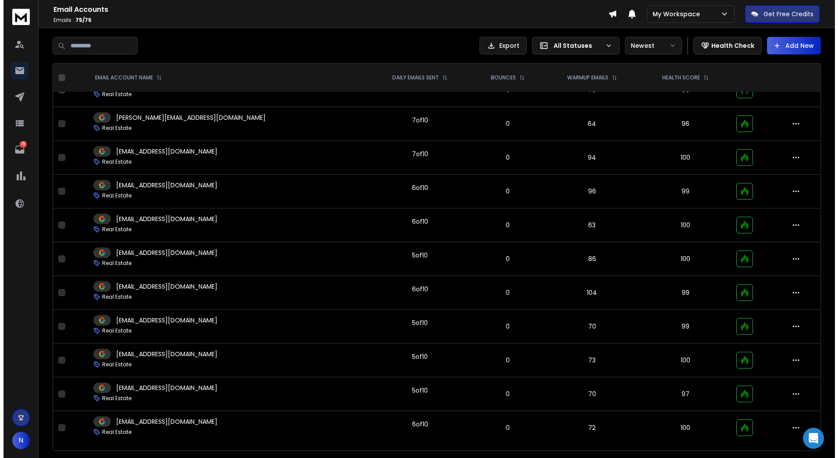
scroll to position [1991, 0]
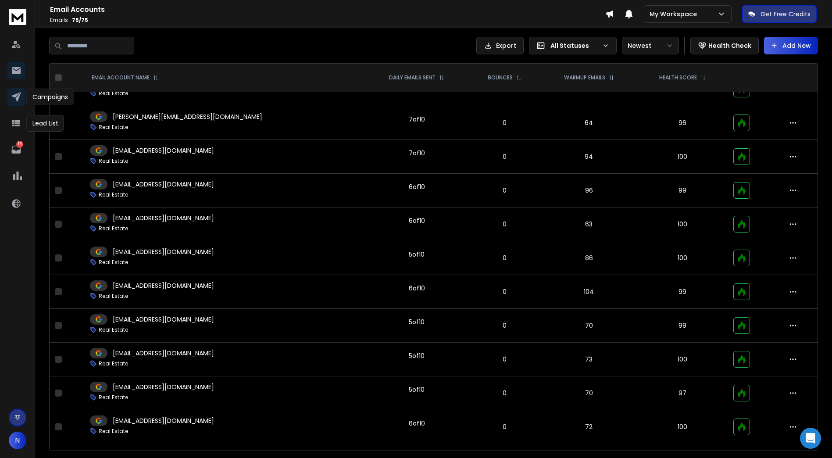
click at [16, 96] on icon at bounding box center [15, 96] width 9 height 9
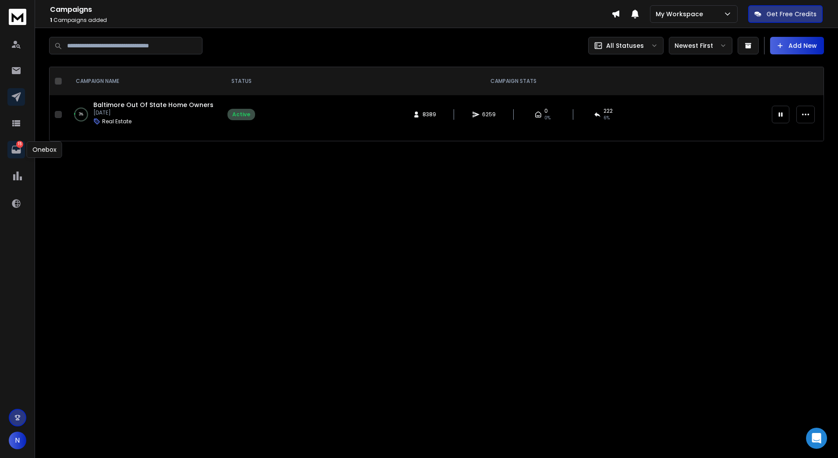
click at [13, 145] on icon at bounding box center [16, 149] width 11 height 11
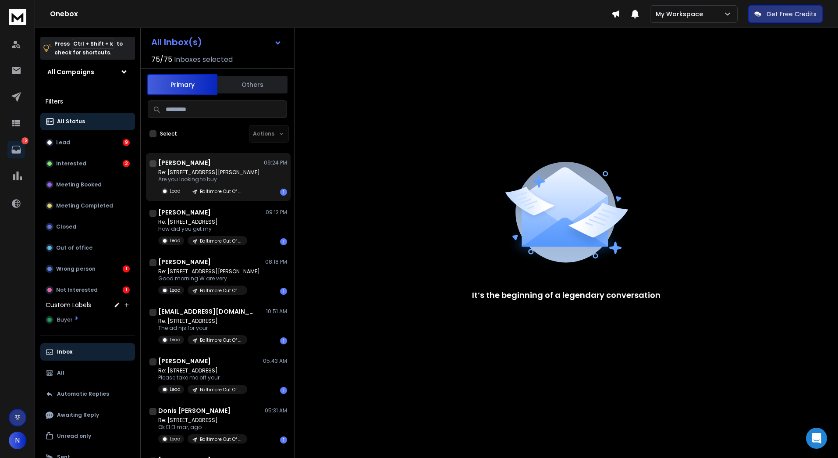
click at [264, 165] on p "09:24 PM" at bounding box center [275, 162] width 23 height 7
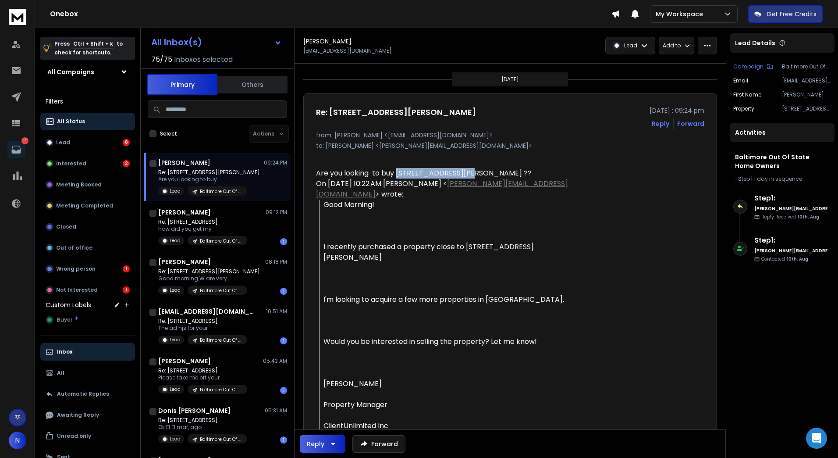
drag, startPoint x: 464, startPoint y: 173, endPoint x: 399, endPoint y: 175, distance: 65.4
click at [399, 175] on div "Are you looking to buy [STREET_ADDRESS][PERSON_NAME] ??" at bounding box center [444, 173] width 256 height 11
copy div "[STREET_ADDRESS][PERSON_NAME]"
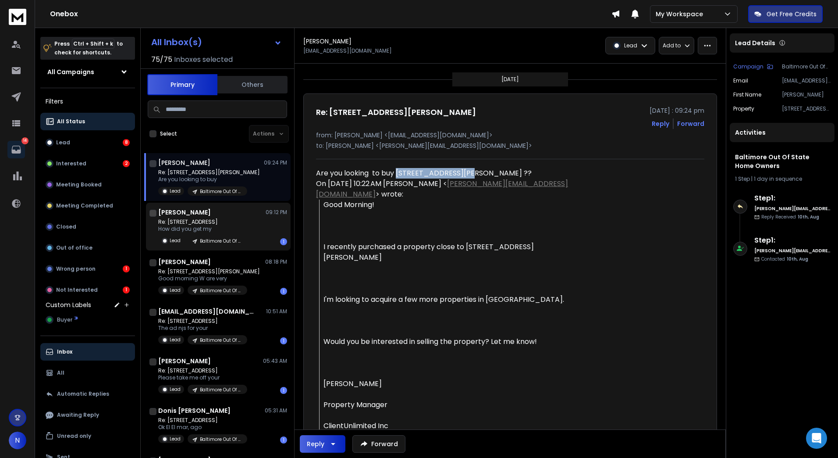
click at [238, 227] on p "How did you get my" at bounding box center [202, 228] width 89 height 7
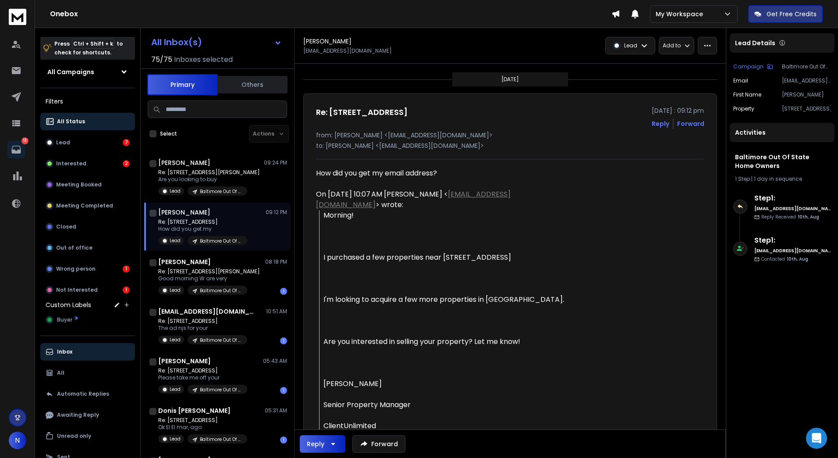
click at [662, 121] on button "Reply" at bounding box center [661, 123] width 18 height 9
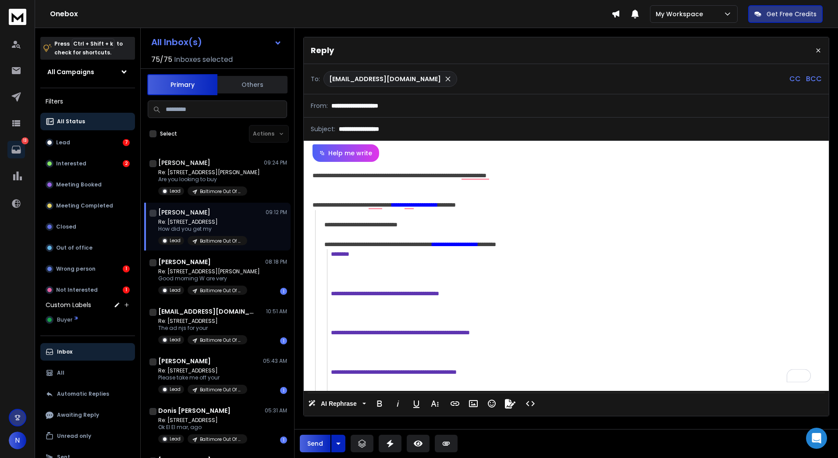
click at [517, 177] on div "**********" at bounding box center [562, 176] width 498 height 10
click at [583, 197] on div "To enrich screen reader interactions, please activate Accessibility in Grammarl…" at bounding box center [567, 195] width 508 height 10
click at [320, 443] on button "Send" at bounding box center [315, 443] width 31 height 18
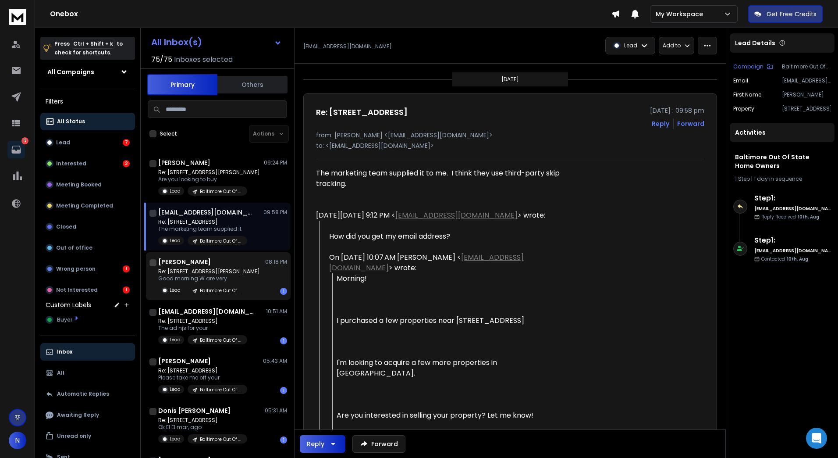
click at [234, 265] on div "[PERSON_NAME] 08:18 PM" at bounding box center [222, 261] width 129 height 9
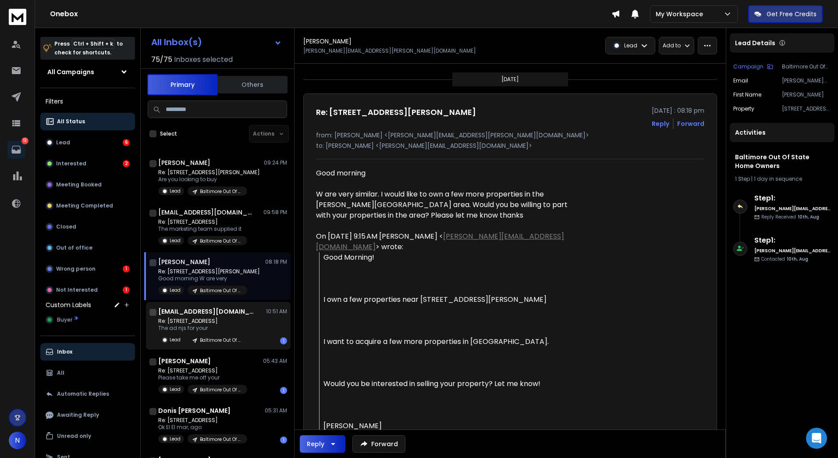
click at [231, 314] on h1 "[EMAIL_ADDRESS][DOMAIN_NAME]" at bounding box center [206, 311] width 96 height 9
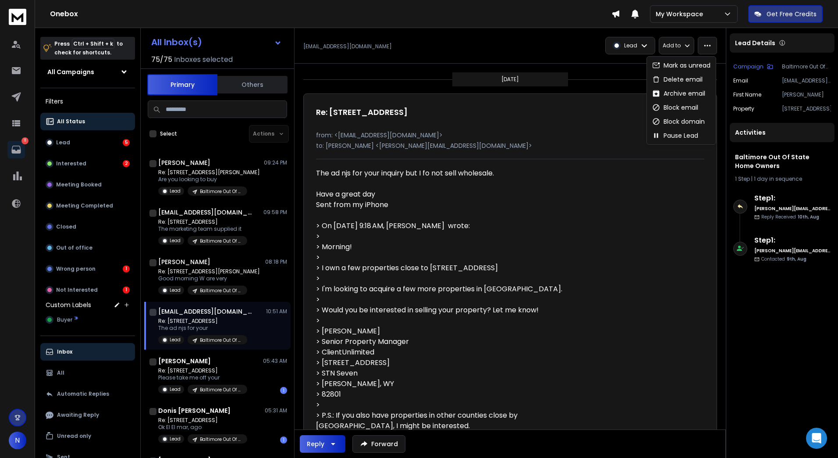
click at [710, 46] on icon "button" at bounding box center [708, 46] width 8 height 8
click at [702, 109] on div "Block email" at bounding box center [681, 107] width 65 height 14
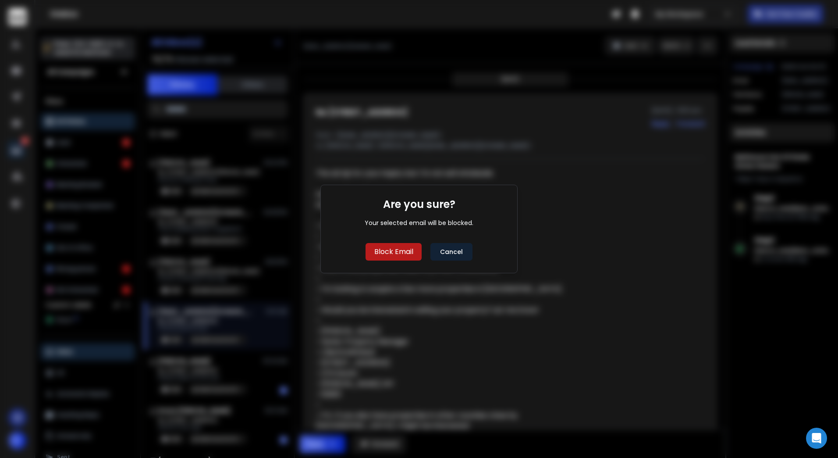
click at [391, 258] on button "Block Email" at bounding box center [394, 252] width 56 height 18
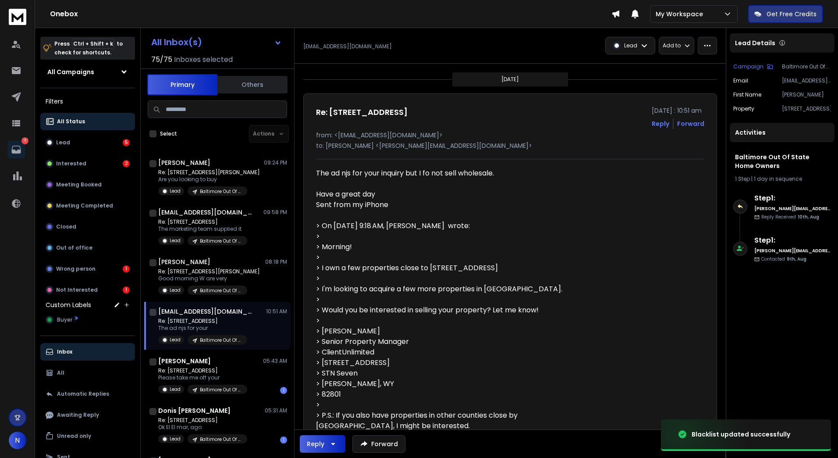
click at [709, 44] on icon "button" at bounding box center [708, 46] width 8 height 8
click at [691, 76] on div "Delete email" at bounding box center [677, 79] width 50 height 9
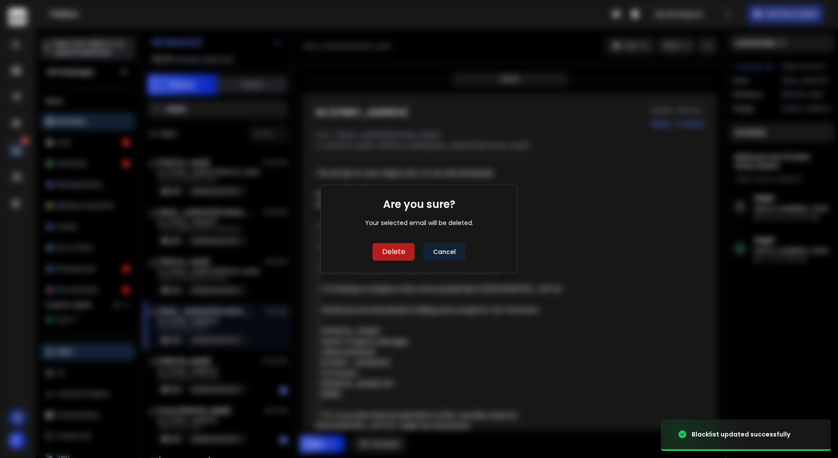
click at [396, 252] on button "Delete" at bounding box center [394, 252] width 42 height 18
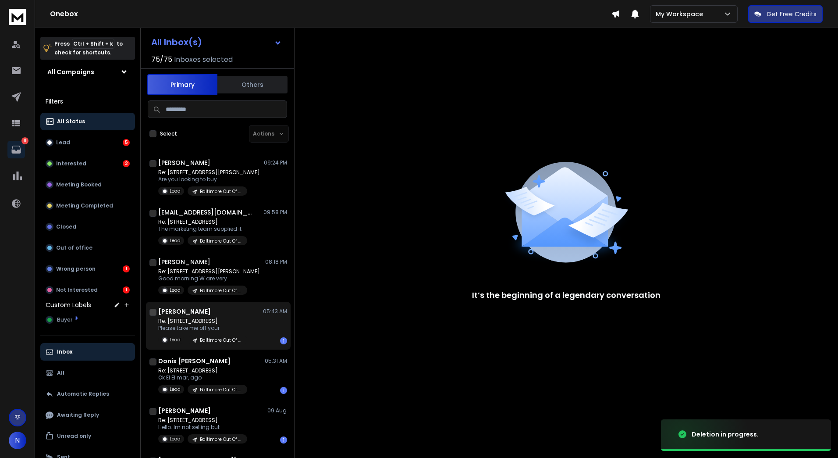
click at [231, 323] on p "Re: [STREET_ADDRESS]" at bounding box center [202, 320] width 89 height 7
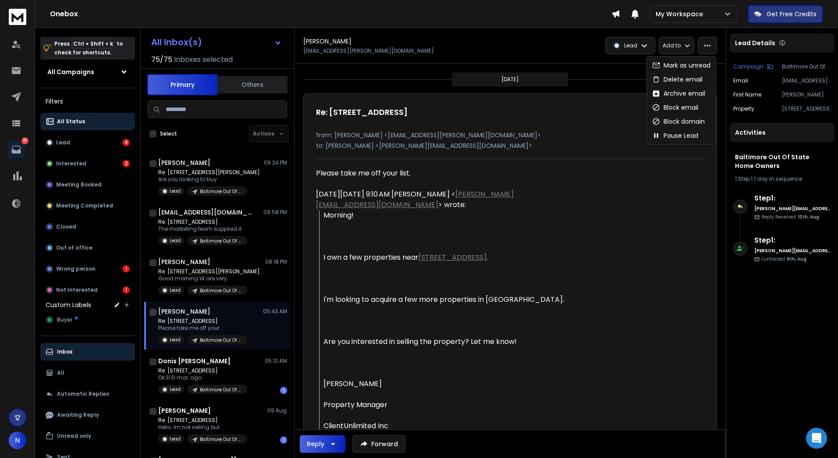
click at [708, 48] on icon "button" at bounding box center [708, 46] width 8 height 8
click at [704, 105] on div "Block email" at bounding box center [681, 107] width 65 height 14
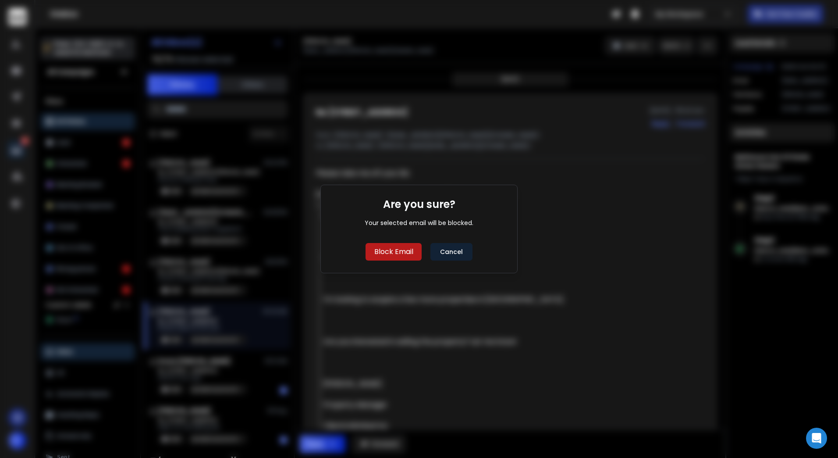
click at [383, 252] on button "Block Email" at bounding box center [394, 252] width 56 height 18
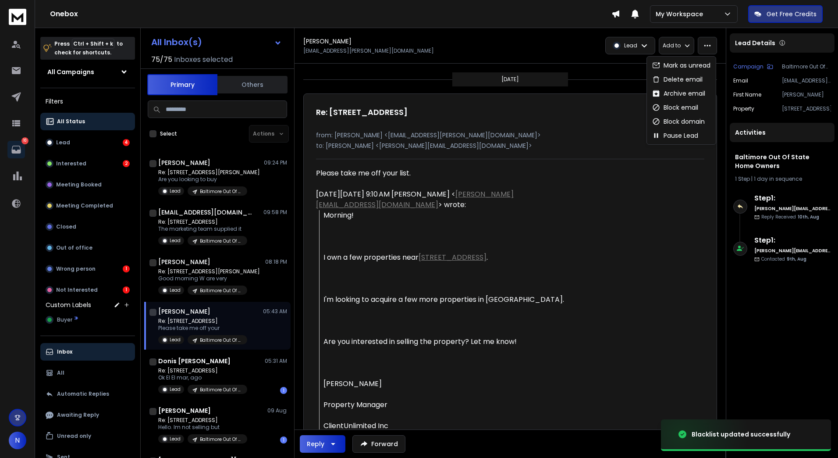
click at [706, 46] on icon "button" at bounding box center [708, 46] width 8 height 8
click at [686, 82] on div "Delete email" at bounding box center [677, 79] width 50 height 9
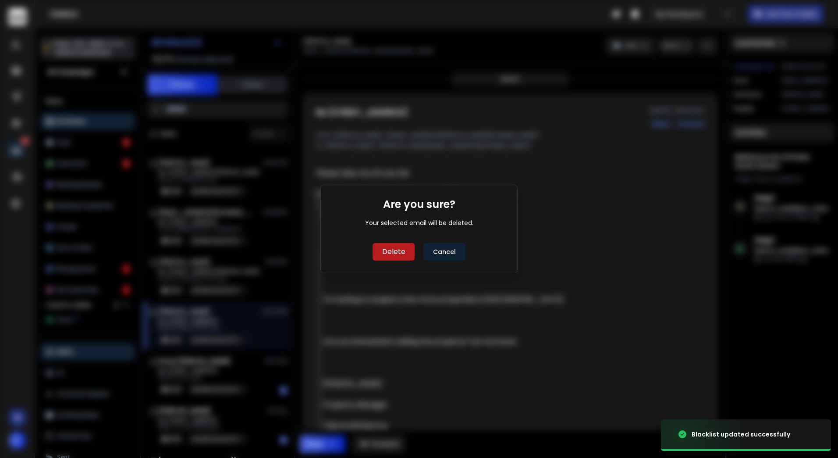
click at [396, 255] on button "Delete" at bounding box center [394, 252] width 42 height 18
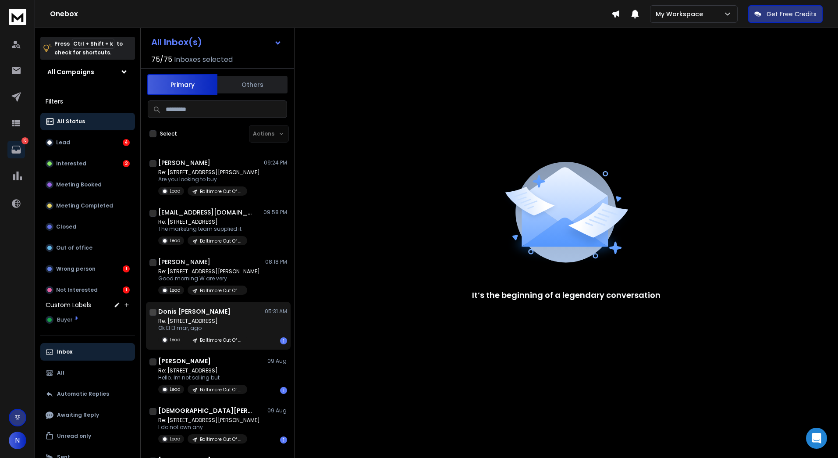
click at [266, 306] on div "Donis [PERSON_NAME] 05:31 AM Re: [STREET_ADDRESS] mar, ago Lead Baltimore Out O…" at bounding box center [218, 326] width 145 height 48
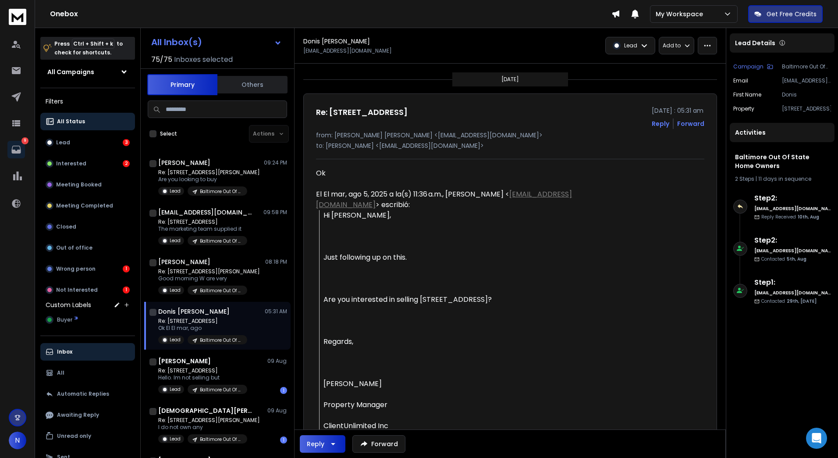
click at [318, 447] on div "Reply" at bounding box center [316, 443] width 18 height 9
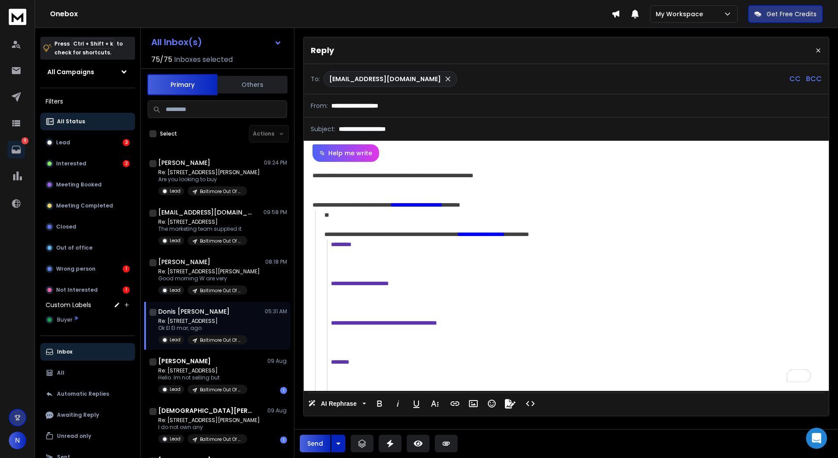
click at [313, 441] on button "Send" at bounding box center [315, 443] width 31 height 18
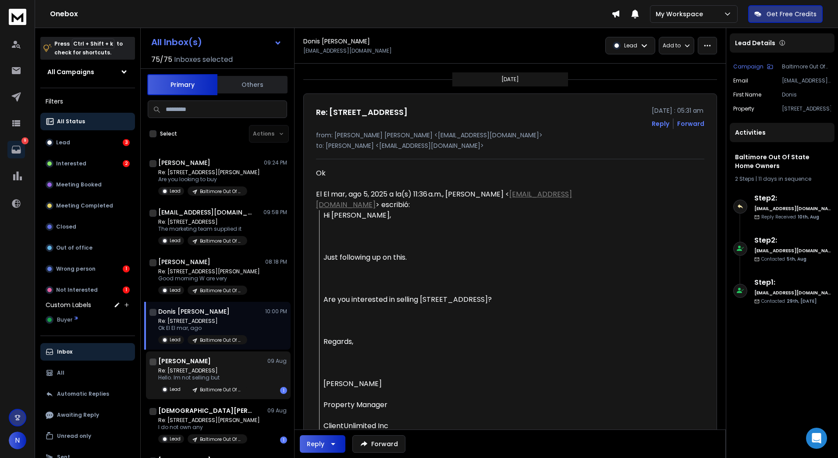
click at [240, 373] on p "Re: [STREET_ADDRESS]" at bounding box center [202, 370] width 89 height 7
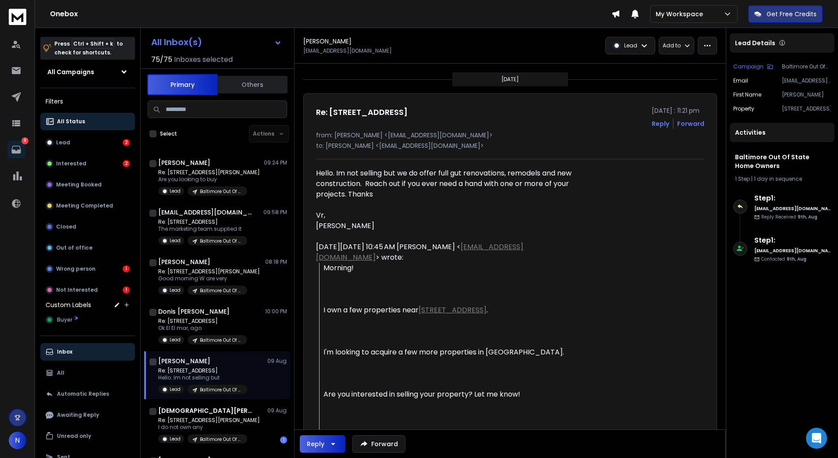
click at [664, 124] on button "Reply" at bounding box center [661, 123] width 18 height 9
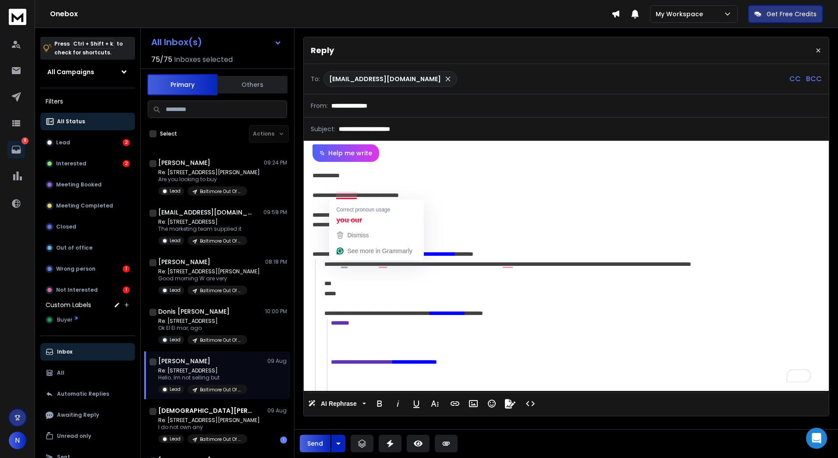
click at [357, 196] on div "**********" at bounding box center [562, 195] width 498 height 10
click at [320, 441] on button "Send" at bounding box center [315, 443] width 31 height 18
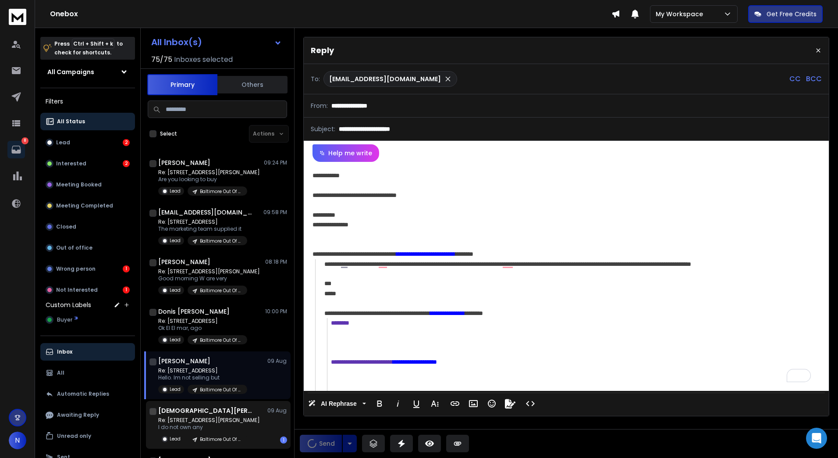
scroll to position [44, 0]
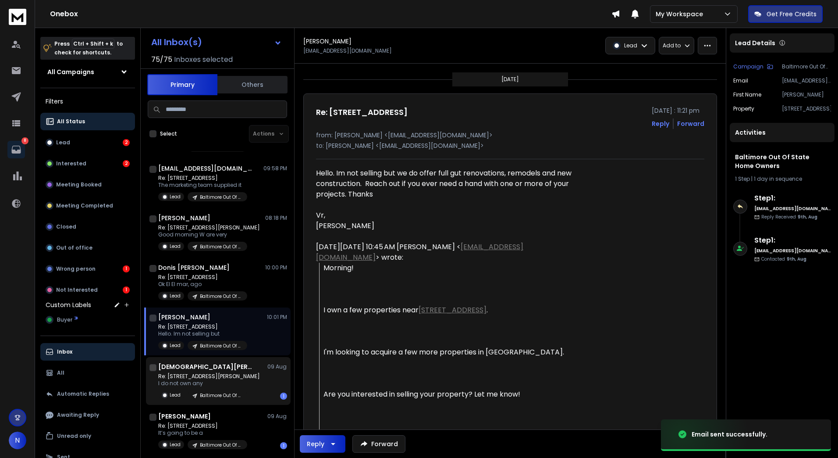
click at [249, 372] on div "[DEMOGRAPHIC_DATA][PERSON_NAME] [DATE] Re: [STREET_ADDRESS][PERSON_NAME] I do n…" at bounding box center [222, 380] width 129 height 37
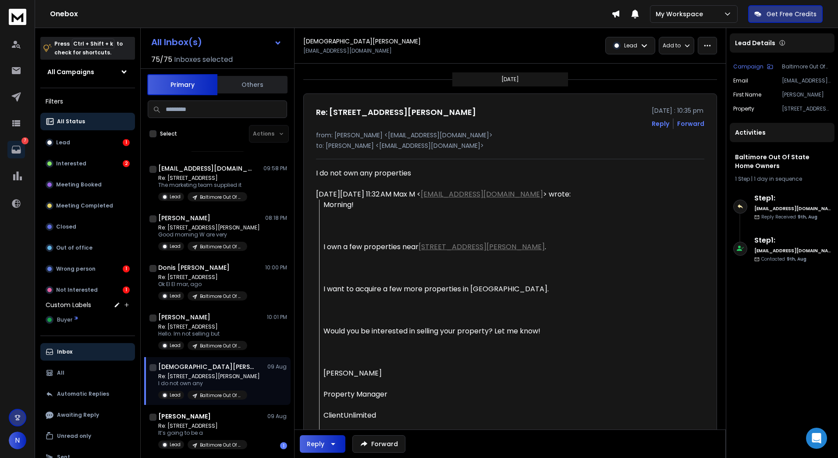
click at [708, 49] on icon "button" at bounding box center [708, 46] width 8 height 8
click at [694, 110] on div "Block email" at bounding box center [675, 107] width 46 height 9
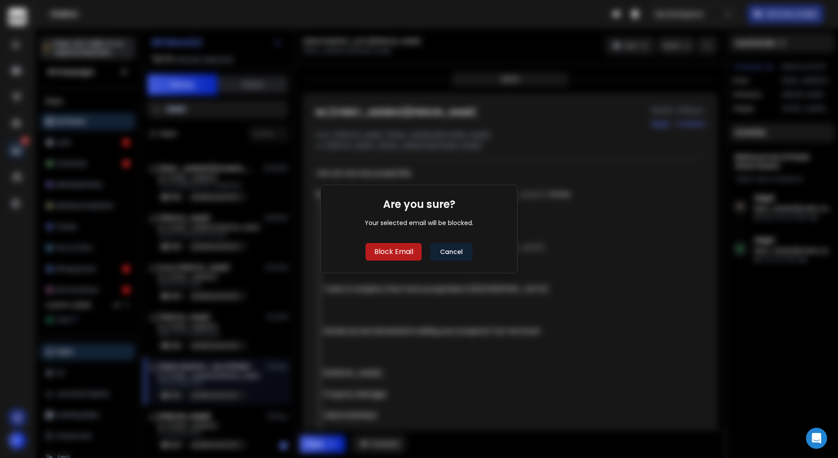
click at [397, 259] on button "Block Email" at bounding box center [394, 252] width 56 height 18
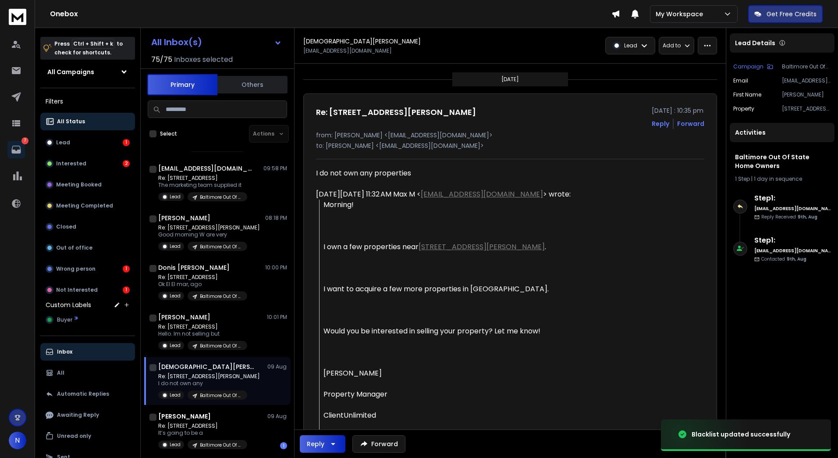
click at [707, 44] on icon "button" at bounding box center [708, 46] width 8 height 8
click at [681, 78] on div "Delete email" at bounding box center [677, 79] width 50 height 9
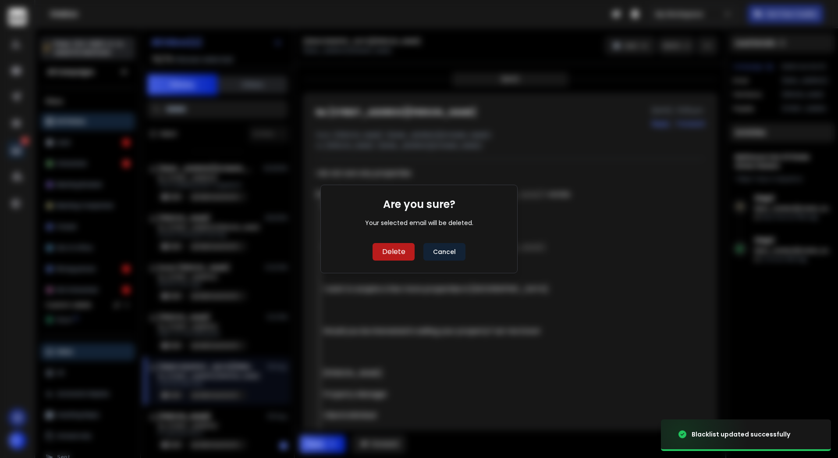
click at [397, 257] on button "Delete" at bounding box center [394, 252] width 42 height 18
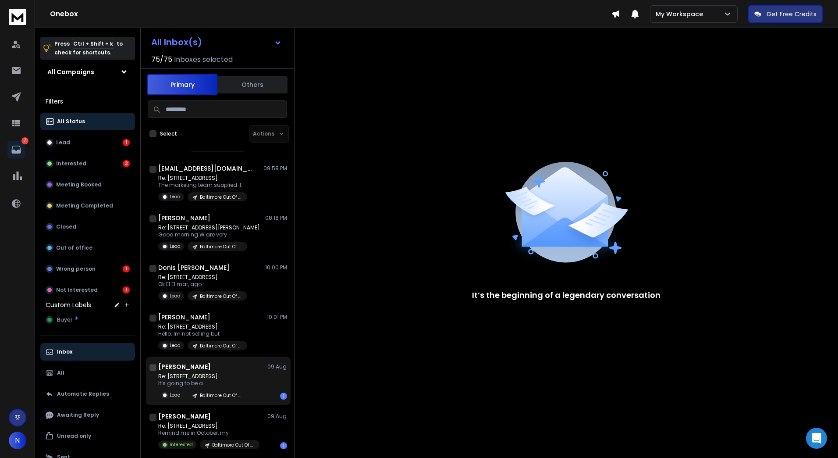
click at [248, 390] on div "Re: [STREET_ADDRESS] It’s going to be a Lead Baltimore Out Of State Home Owners…" at bounding box center [222, 386] width 129 height 27
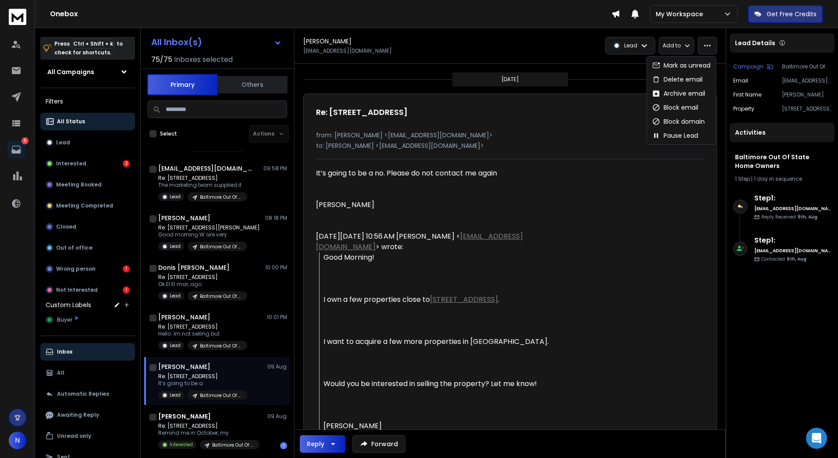
click at [711, 47] on button "button" at bounding box center [707, 46] width 19 height 18
click at [694, 111] on div "Block email" at bounding box center [675, 107] width 46 height 9
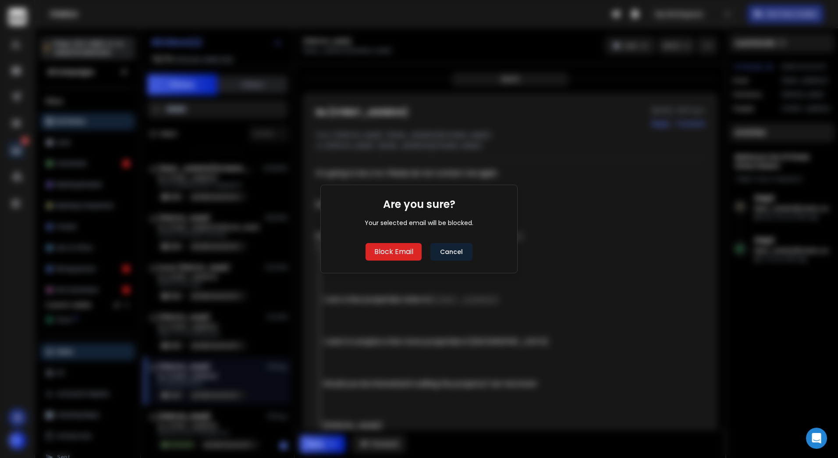
click at [377, 262] on div "Are you sure? Your selected email will be blocked. Block Email Cancel" at bounding box center [418, 229] width 197 height 89
click at [383, 251] on button "Block Email" at bounding box center [394, 252] width 56 height 18
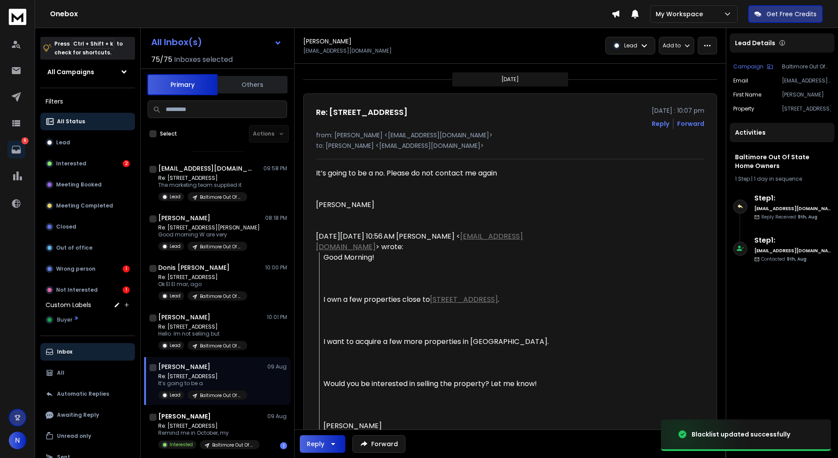
click at [713, 48] on button "button" at bounding box center [707, 46] width 19 height 18
click at [674, 83] on div "Delete email" at bounding box center [677, 79] width 50 height 9
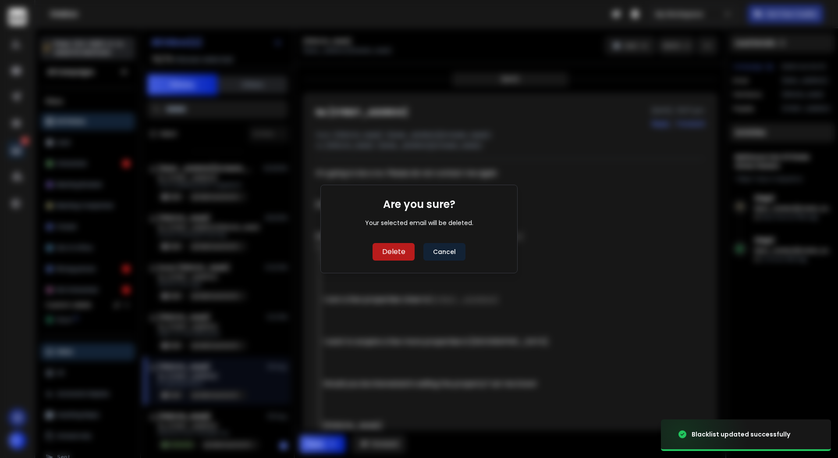
click at [399, 253] on button "Delete" at bounding box center [394, 252] width 42 height 18
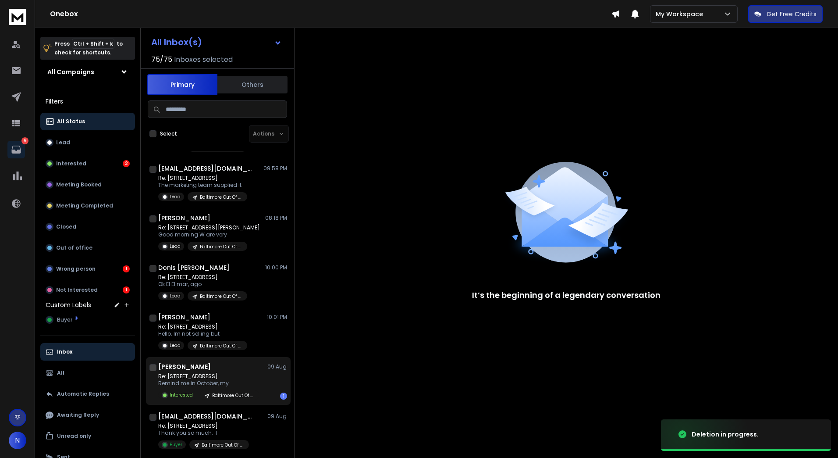
click at [269, 369] on p "09 Aug" at bounding box center [277, 366] width 20 height 7
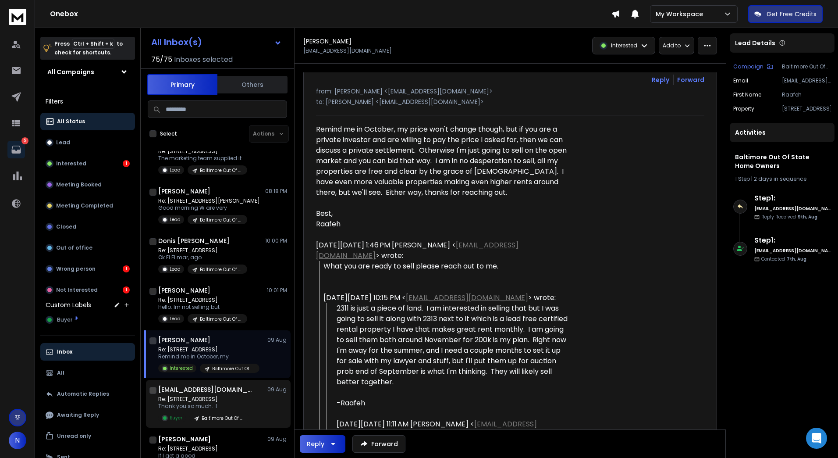
scroll to position [88, 0]
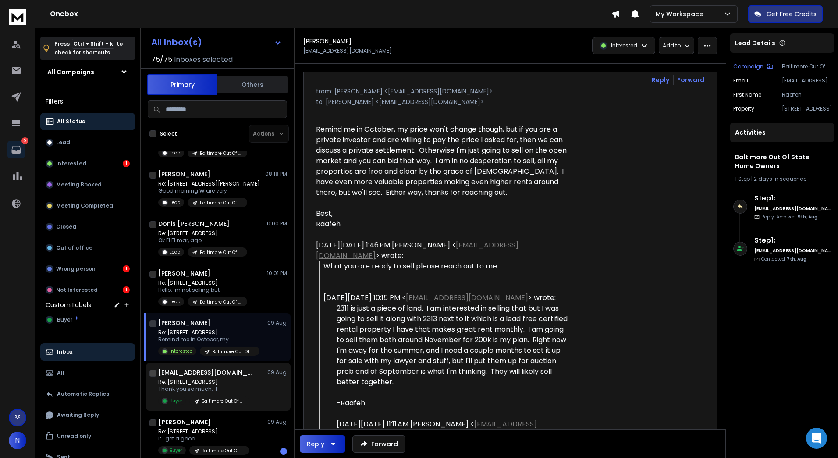
click at [224, 372] on h1 "[EMAIL_ADDRESS][DOMAIN_NAME]" at bounding box center [206, 372] width 96 height 9
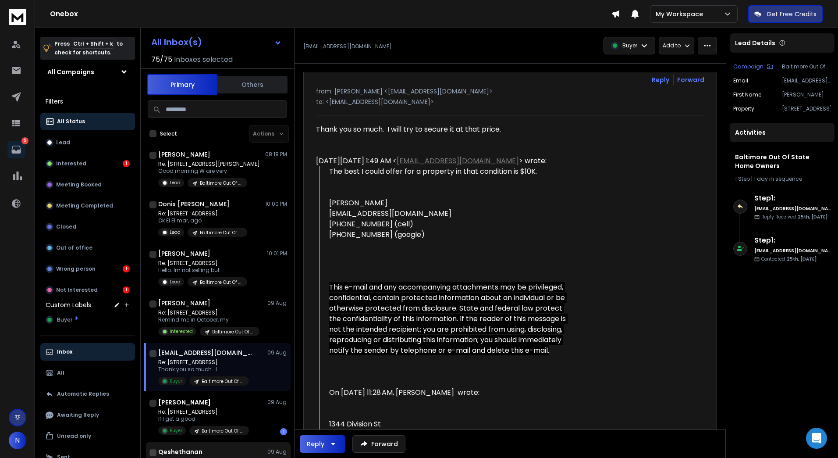
scroll to position [132, 0]
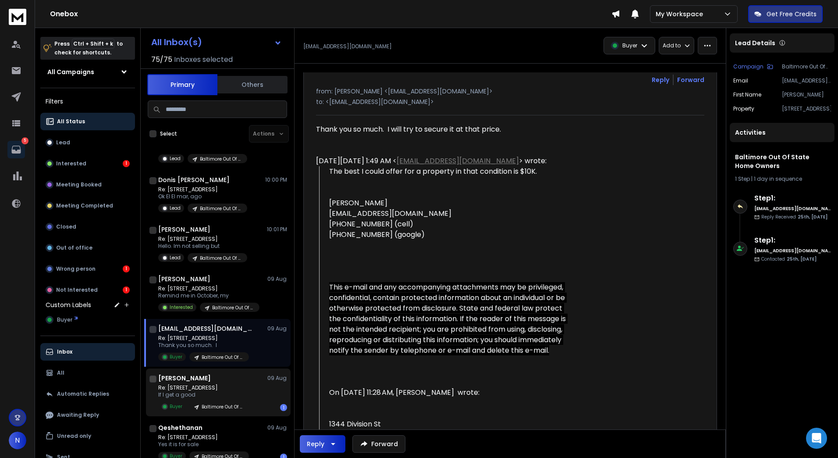
click at [223, 391] on p "If I get a good" at bounding box center [203, 394] width 91 height 7
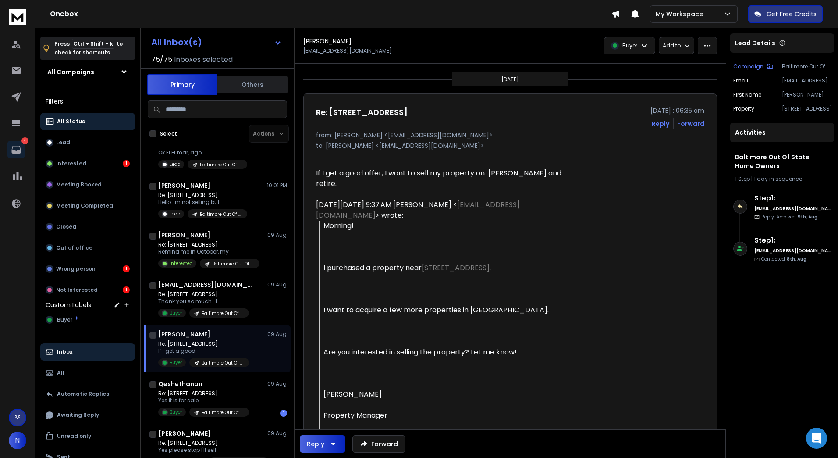
scroll to position [219, 0]
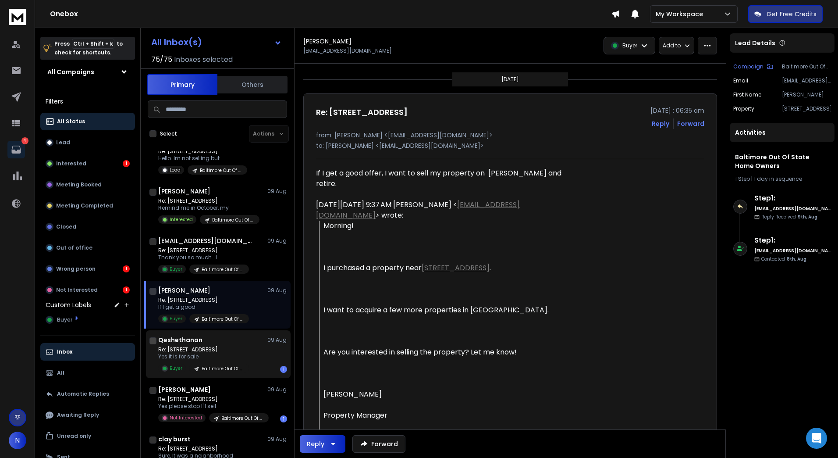
click at [247, 338] on div "Qeshethanan [DATE]" at bounding box center [222, 339] width 129 height 9
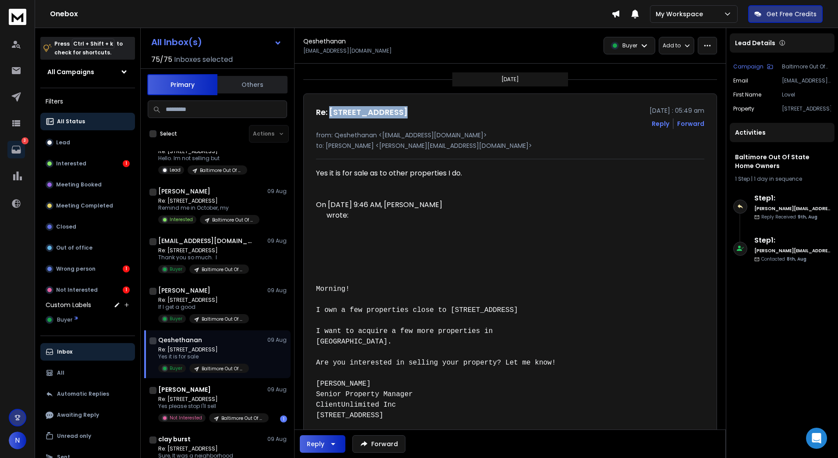
drag, startPoint x: 329, startPoint y: 113, endPoint x: 396, endPoint y: 116, distance: 66.7
click at [396, 116] on h1 "Re: [STREET_ADDRESS]" at bounding box center [362, 112] width 92 height 12
copy h1 "[STREET_ADDRESS]"
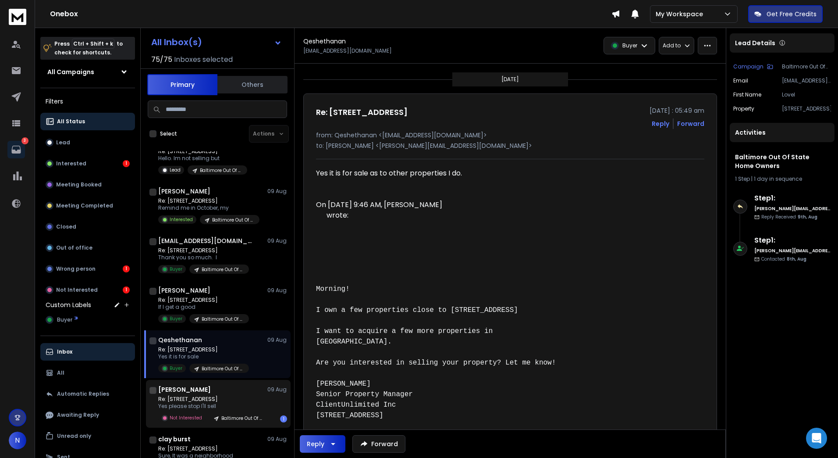
click at [182, 407] on p "Yes please stop I'll sell" at bounding box center [210, 405] width 105 height 7
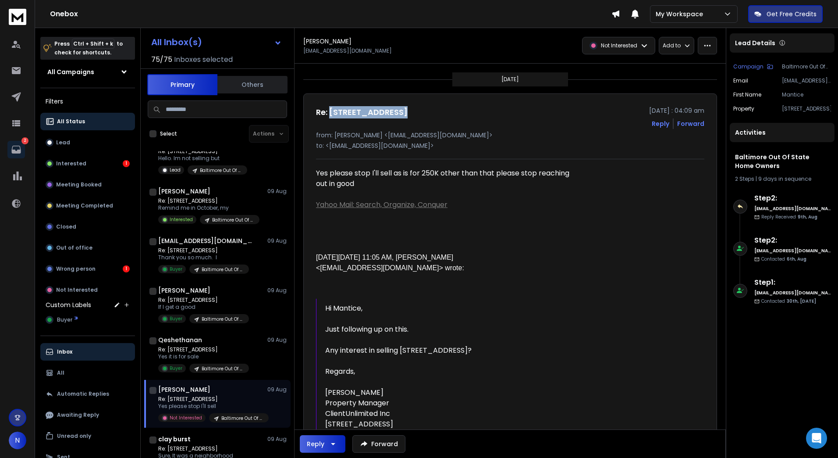
drag, startPoint x: 399, startPoint y: 109, endPoint x: 331, endPoint y: 113, distance: 68.1
click at [331, 113] on div "Re: [STREET_ADDRESS] [DATE] : 04:09 am Reply Forward" at bounding box center [510, 117] width 388 height 23
copy h1 "[STREET_ADDRESS]"
click at [704, 45] on icon "button" at bounding box center [708, 46] width 8 height 8
click at [701, 105] on div "Block email" at bounding box center [681, 107] width 65 height 14
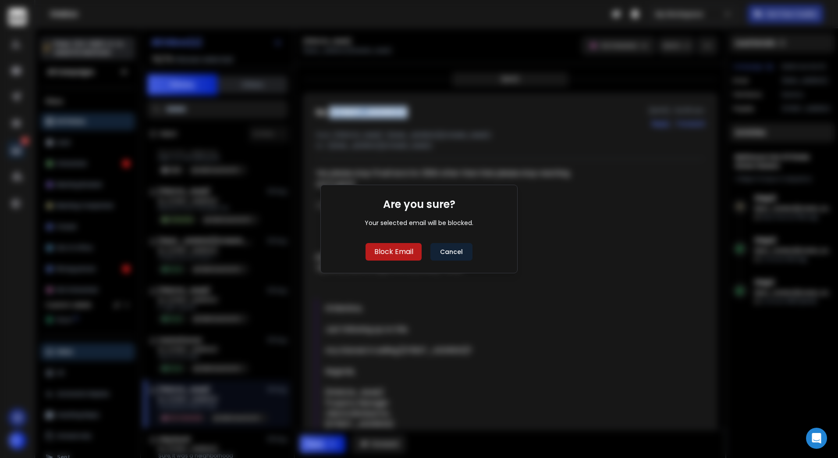
click at [376, 253] on button "Block Email" at bounding box center [394, 252] width 56 height 18
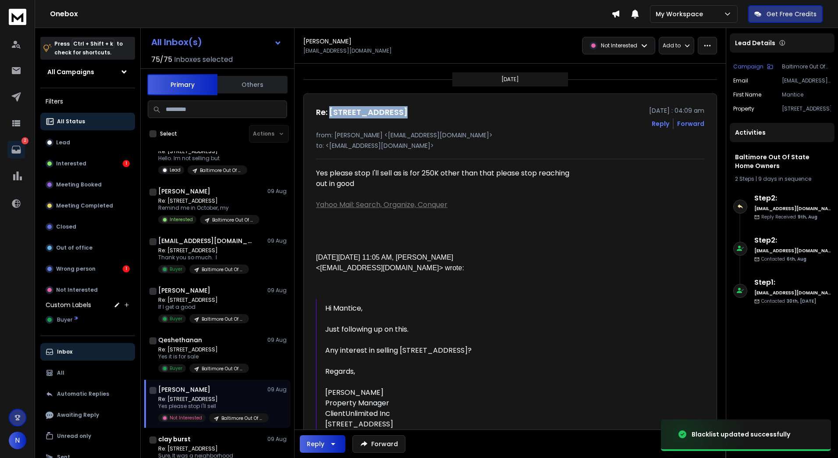
click at [710, 47] on icon "button" at bounding box center [708, 46] width 8 height 8
click at [695, 85] on div "Delete email" at bounding box center [681, 79] width 65 height 14
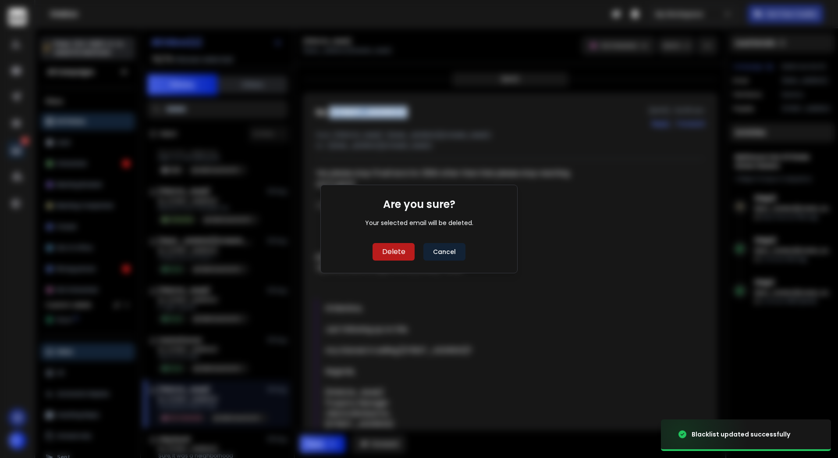
click at [393, 249] on button "Delete" at bounding box center [394, 252] width 42 height 18
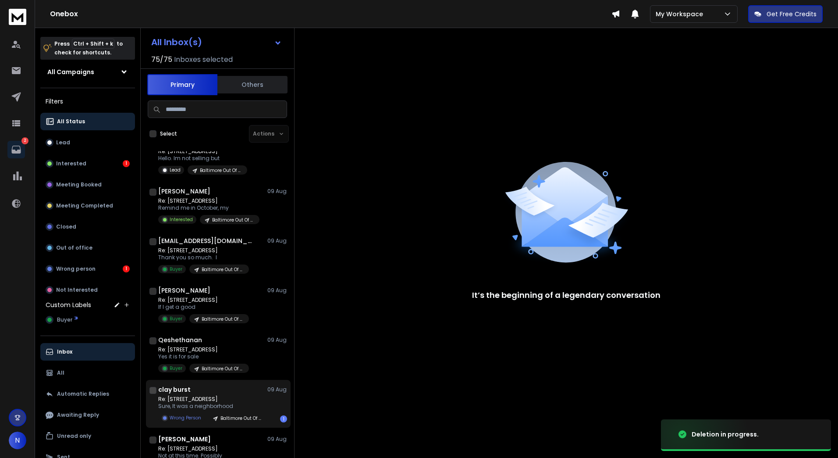
click at [249, 405] on p "Sure, It was a neighborhood" at bounding box center [210, 405] width 105 height 7
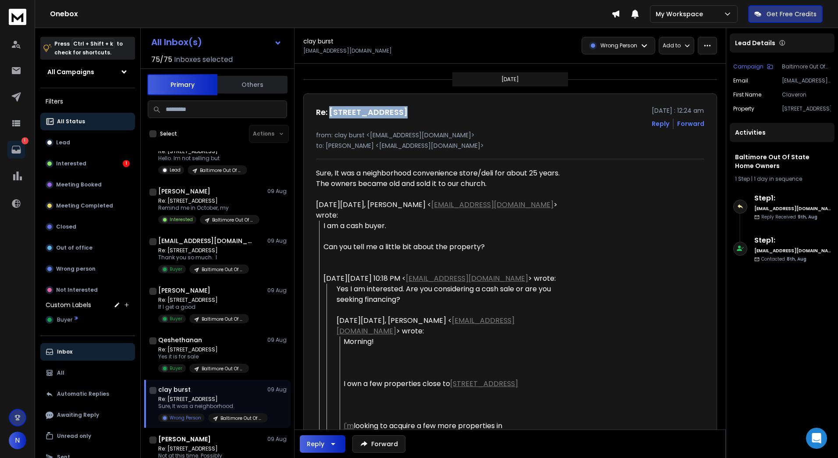
drag, startPoint x: 397, startPoint y: 113, endPoint x: 331, endPoint y: 114, distance: 66.2
click at [331, 114] on div "Re: [STREET_ADDRESS] [DATE] : 12:24 am Reply Forward" at bounding box center [510, 117] width 388 height 23
copy h1 "[STREET_ADDRESS]"
click at [320, 445] on div "Reply" at bounding box center [316, 443] width 18 height 9
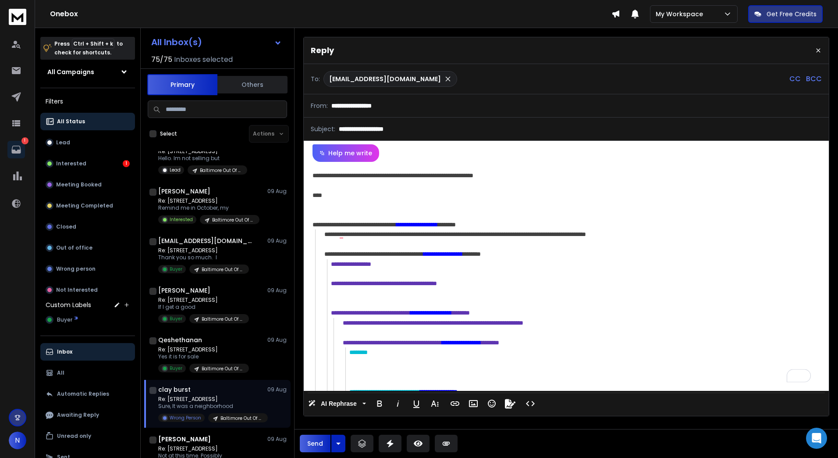
click at [388, 199] on div "**********" at bounding box center [566, 276] width 525 height 229
click at [388, 196] on div "****" at bounding box center [562, 195] width 498 height 10
click at [317, 444] on button "Send" at bounding box center [315, 443] width 31 height 18
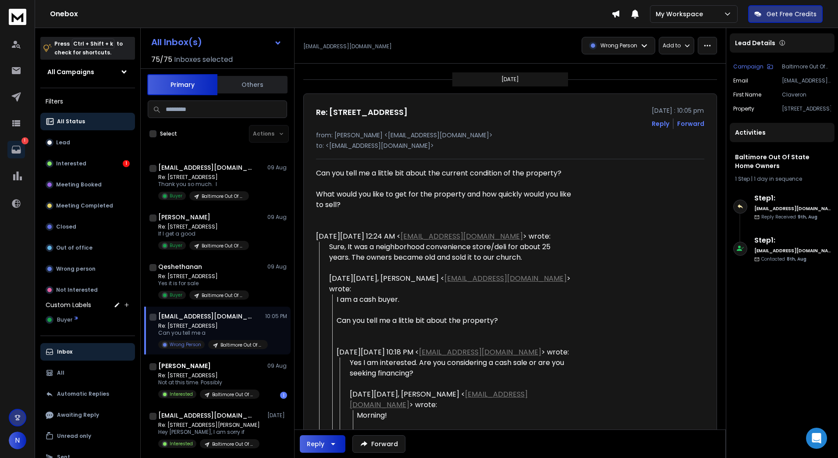
scroll to position [307, 0]
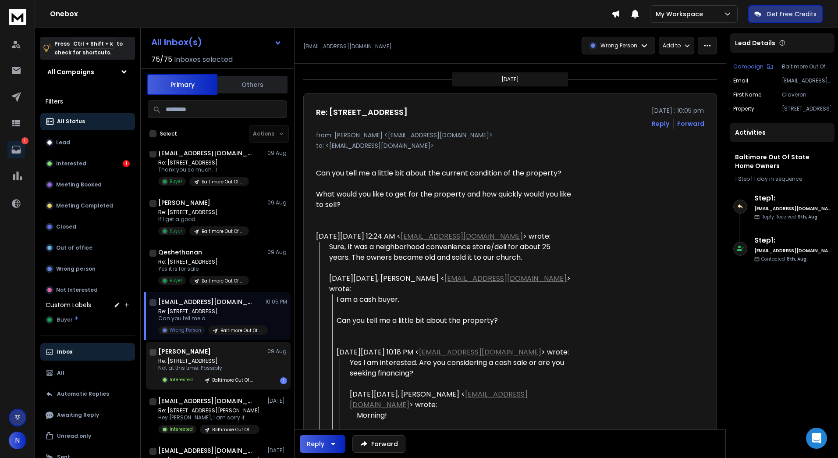
click at [247, 363] on p "Re: [STREET_ADDRESS]" at bounding box center [208, 360] width 101 height 7
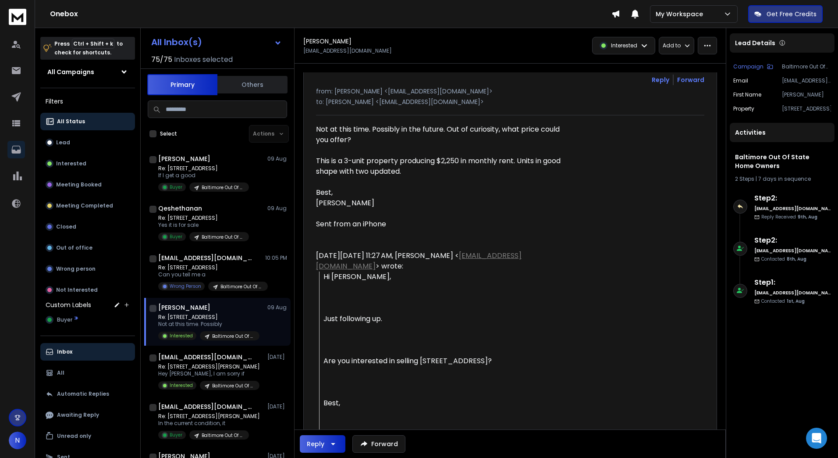
scroll to position [0, 0]
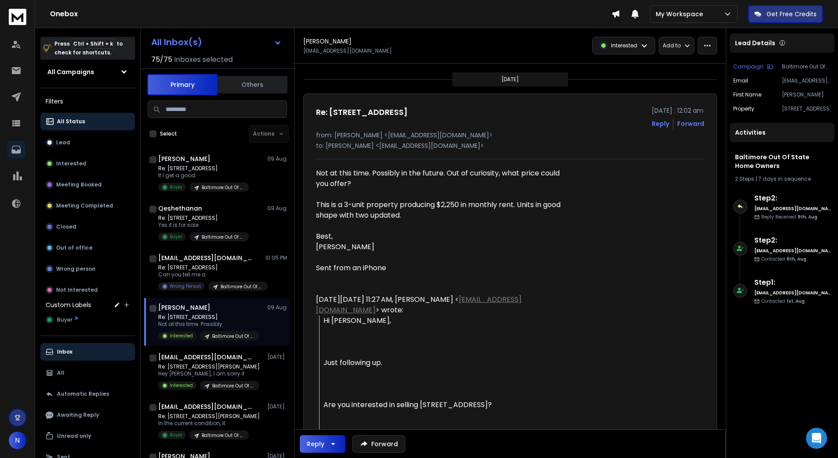
click at [661, 126] on button "Reply" at bounding box center [661, 123] width 18 height 9
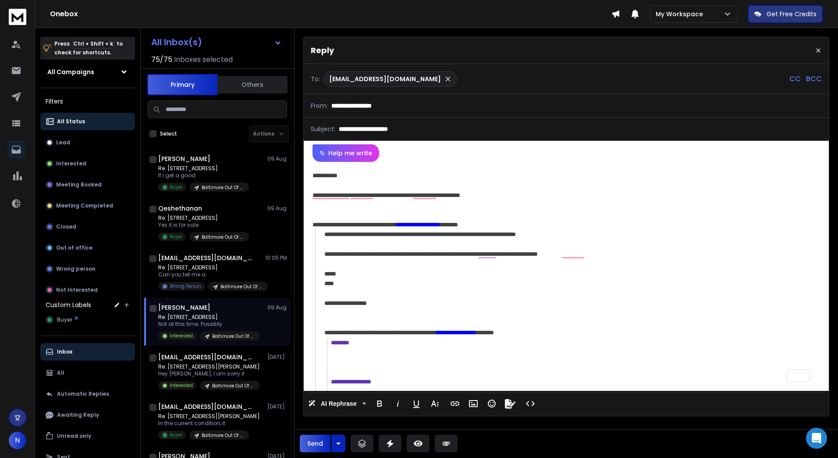
click at [360, 196] on div "**********" at bounding box center [562, 195] width 498 height 10
click at [363, 196] on div "**********" at bounding box center [562, 195] width 498 height 10
click at [438, 195] on div "**********" at bounding box center [562, 195] width 498 height 10
click at [437, 198] on div "**********" at bounding box center [562, 195] width 498 height 10
click at [436, 197] on div "**********" at bounding box center [562, 195] width 498 height 10
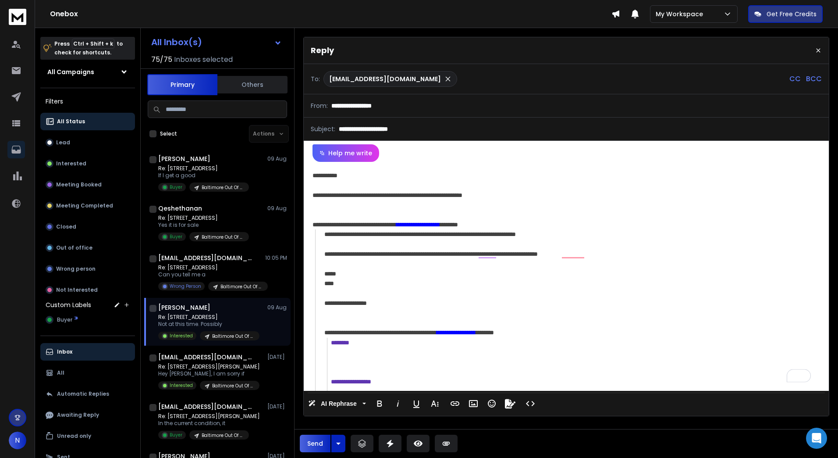
click at [437, 195] on div "**********" at bounding box center [562, 195] width 498 height 10
click at [511, 199] on div "**********" at bounding box center [562, 195] width 498 height 10
click at [510, 196] on div "**********" at bounding box center [562, 195] width 498 height 10
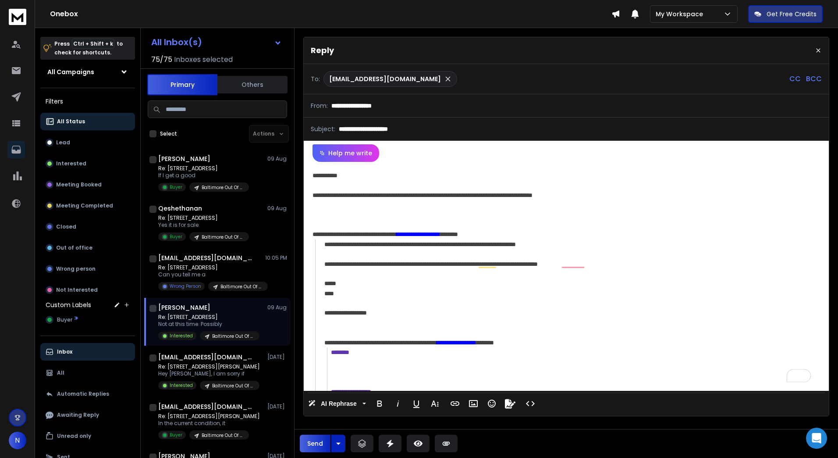
click at [608, 199] on div "**********" at bounding box center [562, 195] width 498 height 10
drag, startPoint x: 408, startPoint y: 131, endPoint x: 351, endPoint y: 131, distance: 57.4
click at [351, 131] on input "**********" at bounding box center [580, 128] width 483 height 9
click at [622, 199] on div "**********" at bounding box center [562, 195] width 498 height 10
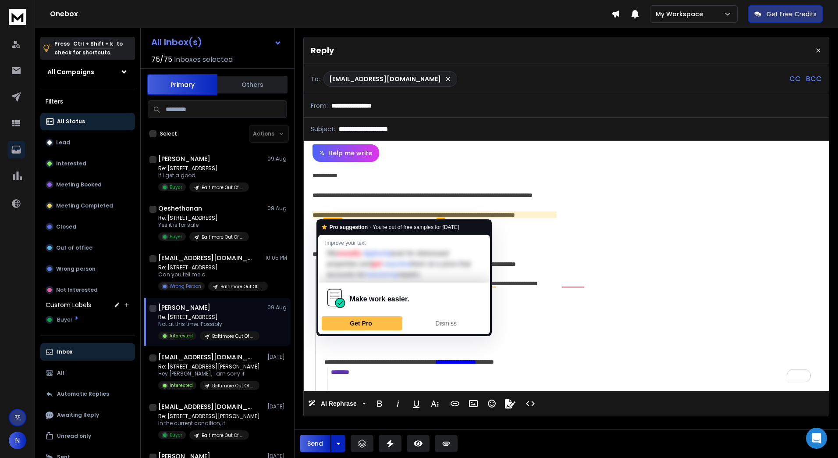
click at [344, 213] on div "**********" at bounding box center [562, 215] width 498 height 10
drag, startPoint x: 342, startPoint y: 214, endPoint x: 323, endPoint y: 215, distance: 18.9
click at [323, 215] on div "**********" at bounding box center [562, 215] width 498 height 10
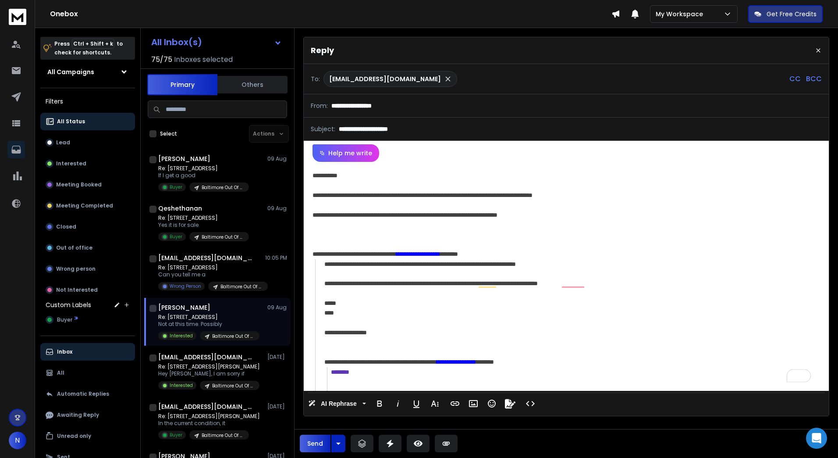
click at [541, 213] on div "**********" at bounding box center [562, 215] width 498 height 10
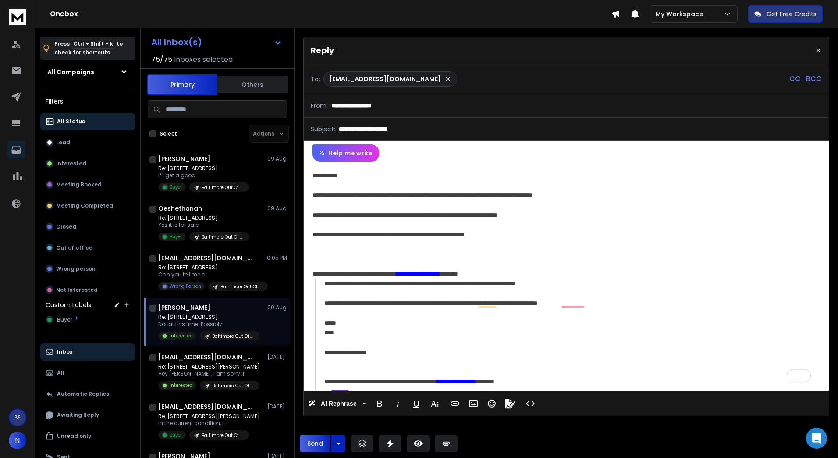
click at [525, 233] on div "**********" at bounding box center [562, 234] width 498 height 10
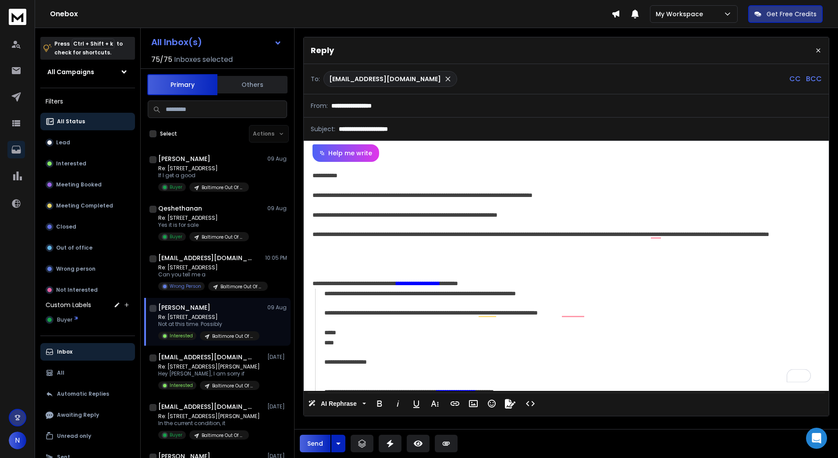
click at [409, 241] on div "**********" at bounding box center [562, 239] width 498 height 20
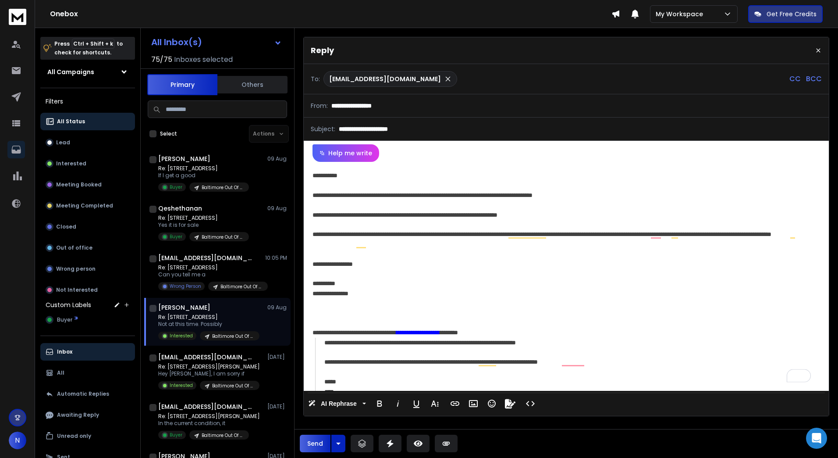
click at [343, 294] on div "**********" at bounding box center [562, 293] width 498 height 10
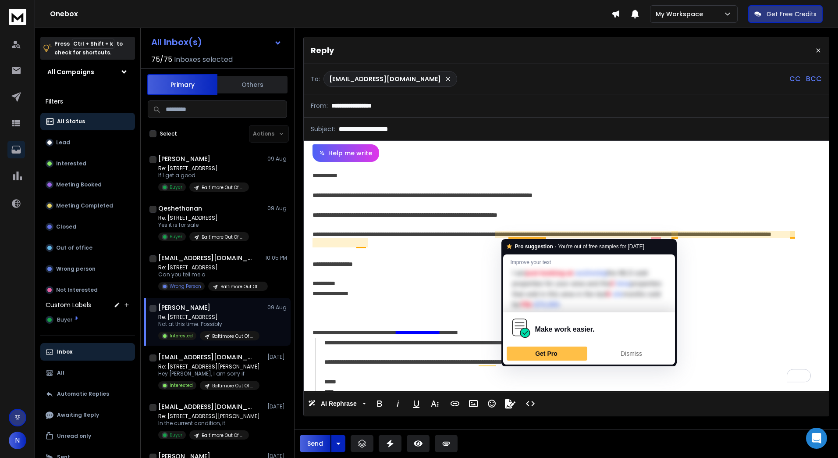
click at [409, 274] on div "To enrich screen reader interactions, please activate Accessibility in Grammarl…" at bounding box center [567, 274] width 508 height 10
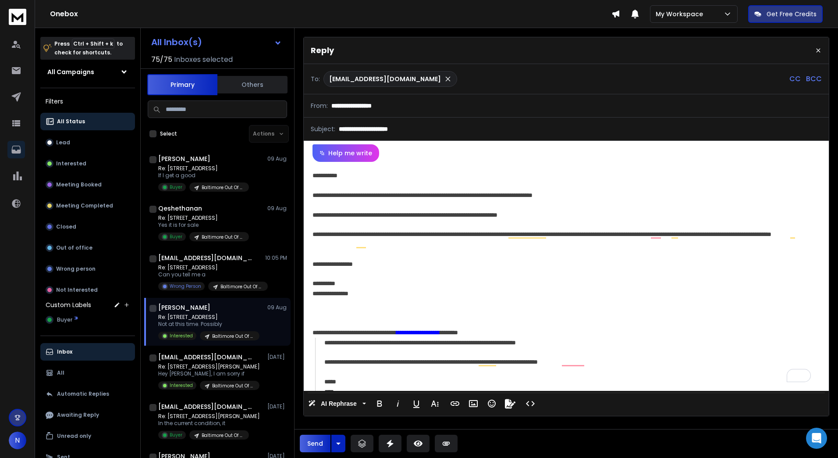
click at [314, 446] on button "Send" at bounding box center [315, 443] width 31 height 18
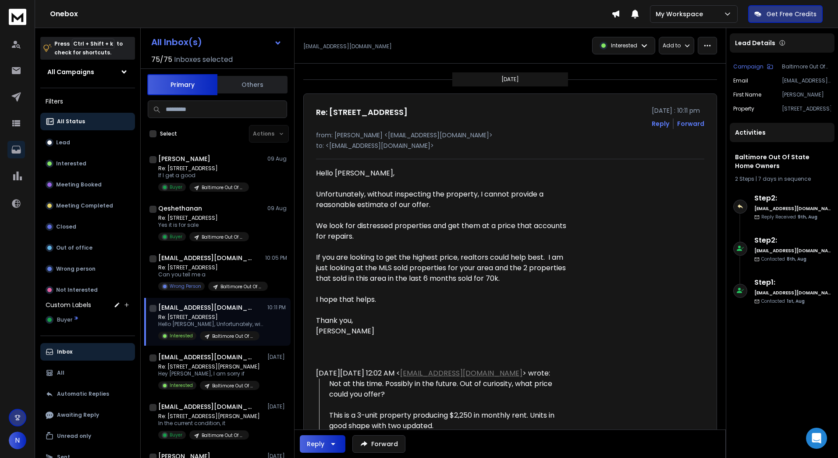
click at [712, 49] on button "button" at bounding box center [707, 46] width 19 height 18
click at [697, 81] on div "Delete email" at bounding box center [677, 79] width 50 height 9
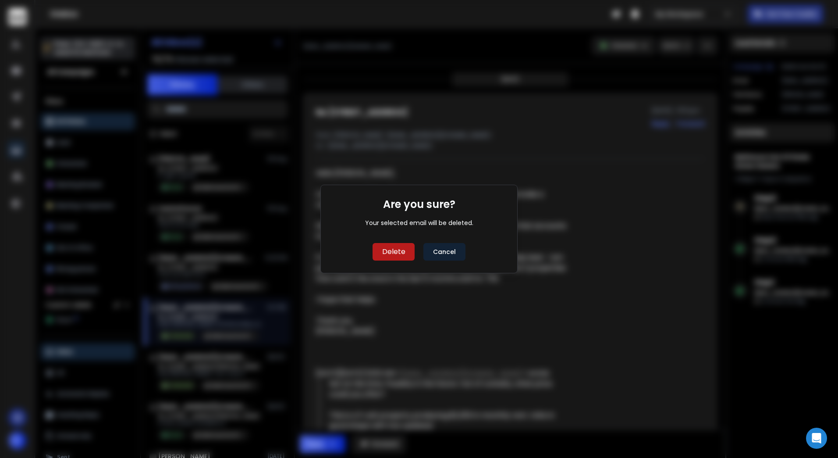
click at [407, 249] on button "Delete" at bounding box center [394, 252] width 42 height 18
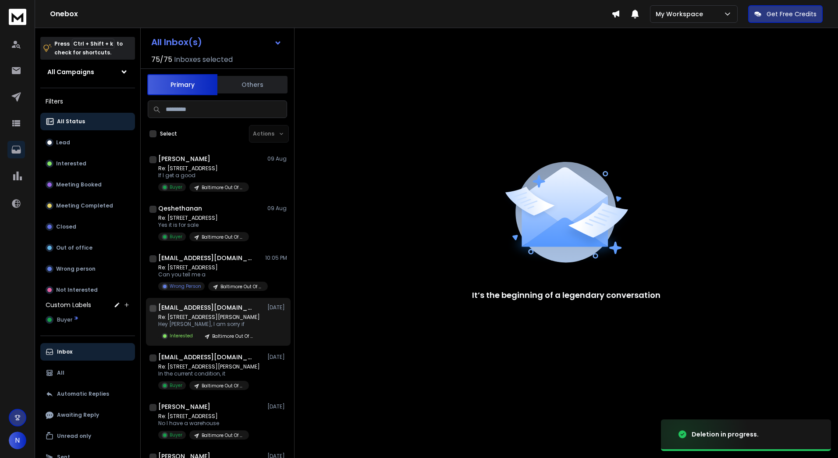
click at [236, 323] on p "Hey [PERSON_NAME], I am sorry if" at bounding box center [209, 323] width 102 height 7
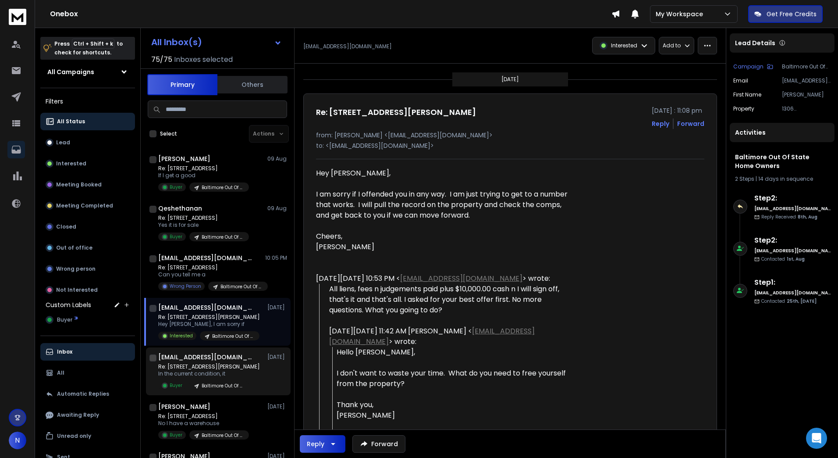
click at [221, 355] on h1 "[EMAIL_ADDRESS][DOMAIN_NAME]" at bounding box center [206, 356] width 96 height 9
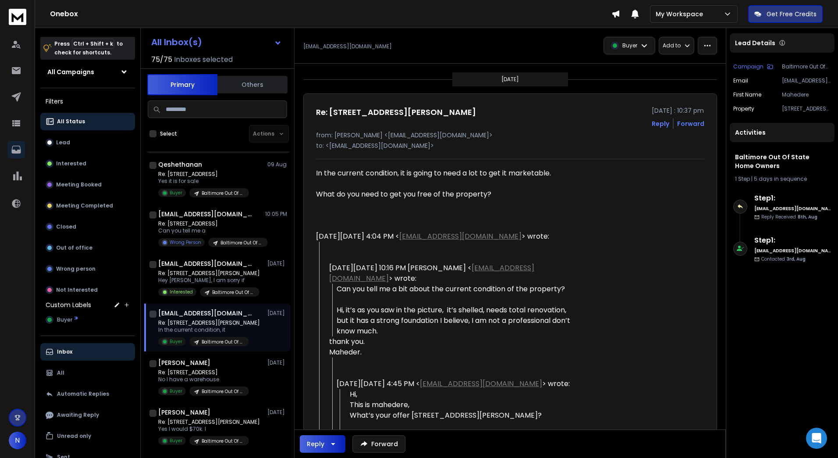
scroll to position [526, 0]
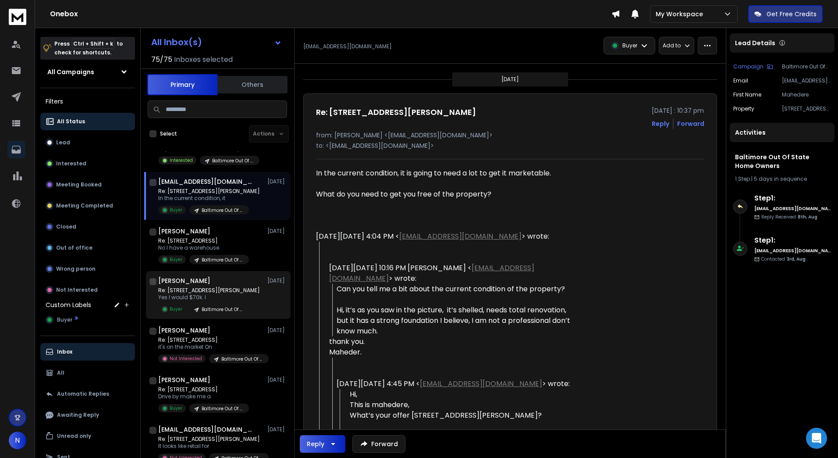
click at [236, 288] on p "Re: [STREET_ADDRESS][PERSON_NAME]" at bounding box center [209, 290] width 102 height 7
